Goal: Communication & Community: Answer question/provide support

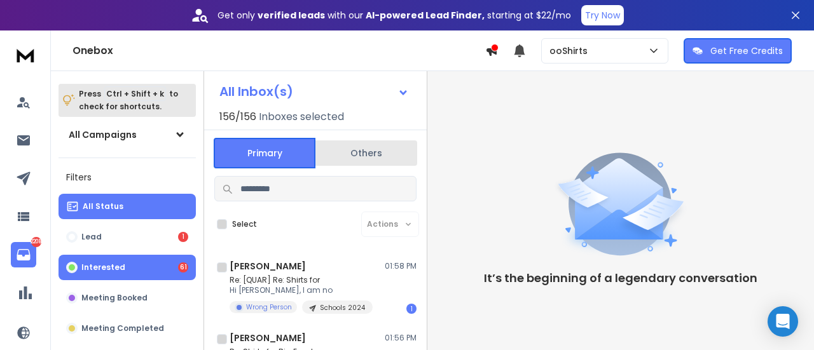
click at [128, 271] on button "Interested 61" at bounding box center [127, 267] width 137 height 25
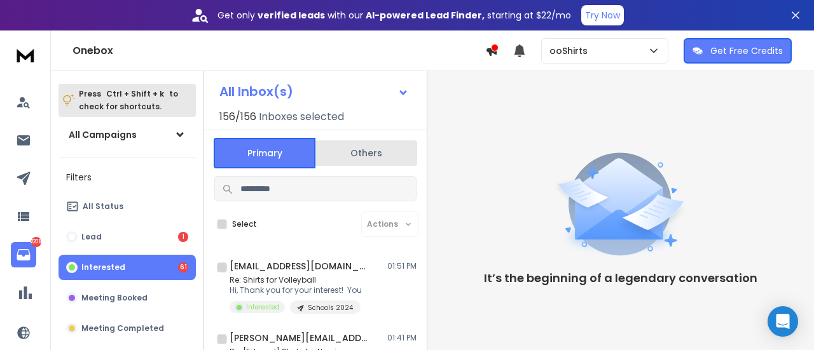
scroll to position [380, 0]
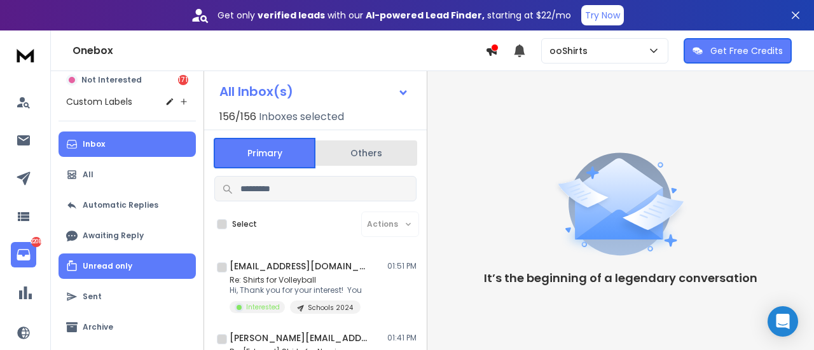
click at [116, 261] on p "Unread only" at bounding box center [108, 266] width 50 height 10
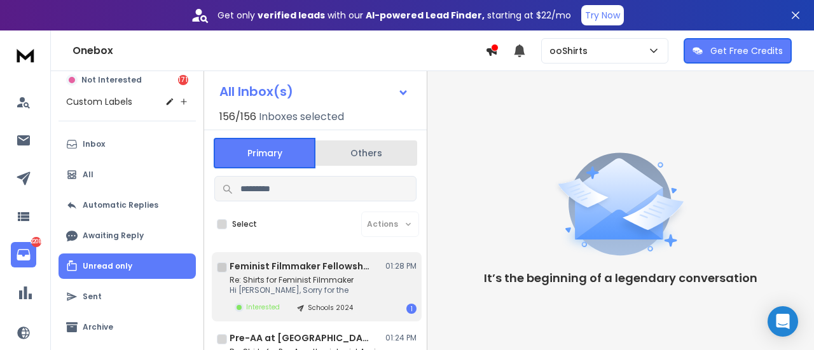
click at [271, 284] on p "Re: Shirts for Feminist Filmmaker" at bounding box center [295, 280] width 131 height 10
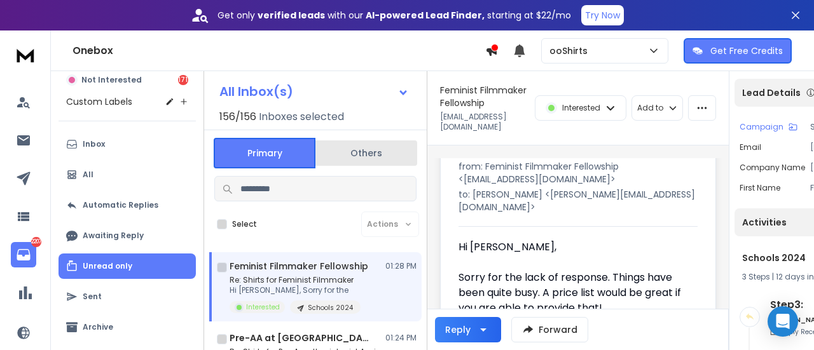
scroll to position [86, 0]
click at [456, 326] on div "Reply" at bounding box center [457, 330] width 25 height 13
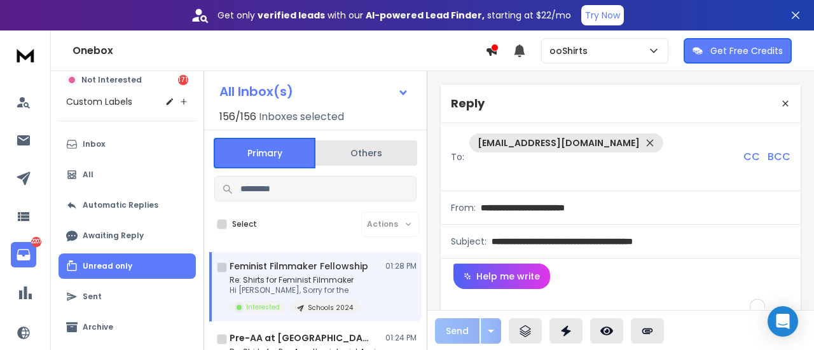
scroll to position [18, 0]
click at [521, 328] on icon at bounding box center [525, 331] width 13 height 13
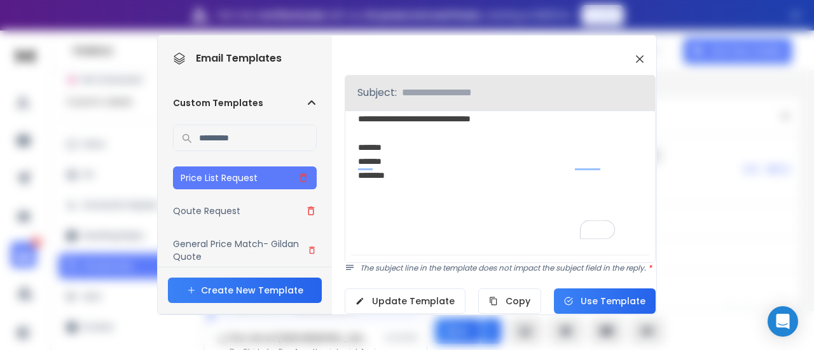
scroll to position [297, 0]
click at [375, 204] on div "**********" at bounding box center [486, 26] width 257 height 399
click at [581, 294] on button "Use Template" at bounding box center [605, 301] width 102 height 25
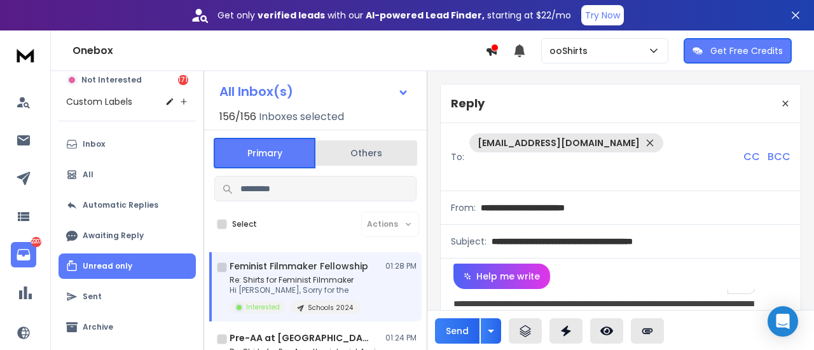
scroll to position [0, 0]
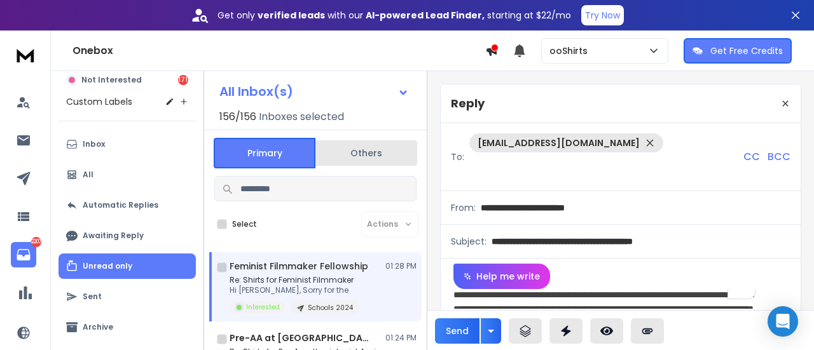
click at [481, 270] on div "**********" at bounding box center [604, 309] width 302 height 385
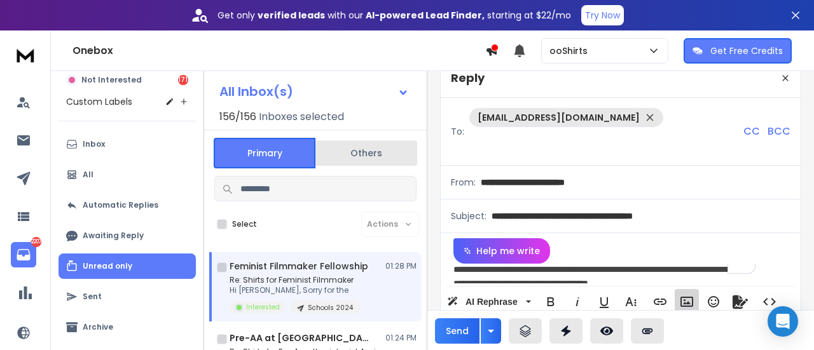
click at [686, 294] on icon "button" at bounding box center [686, 301] width 15 height 15
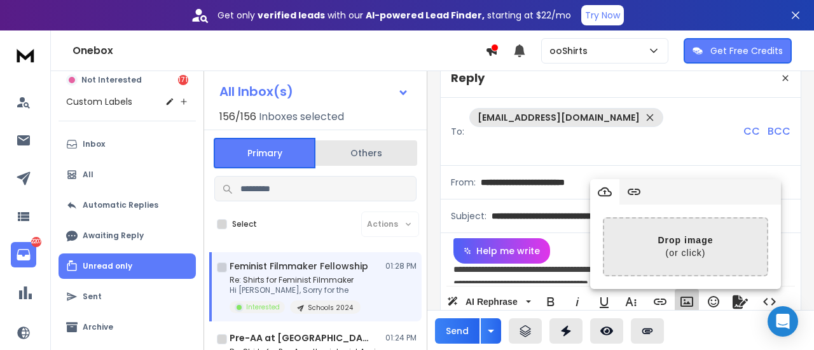
click at [702, 219] on input "file" at bounding box center [360, 247] width 814 height 57
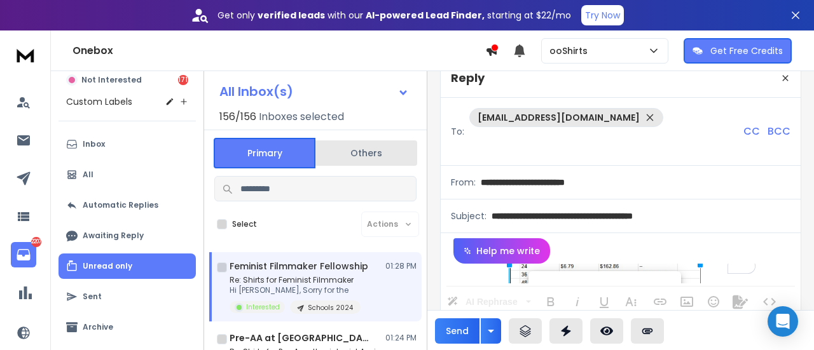
scroll to position [172, 0]
click at [609, 334] on icon at bounding box center [606, 331] width 13 height 8
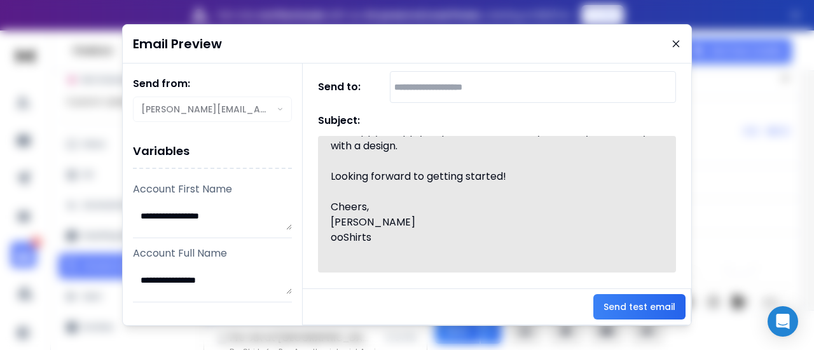
scroll to position [568, 0]
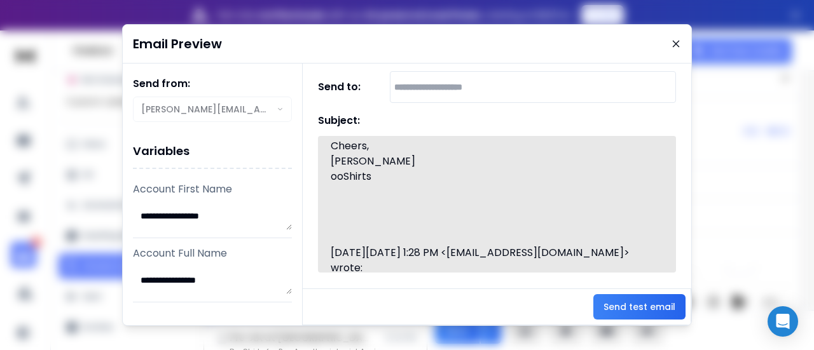
click at [677, 42] on icon at bounding box center [676, 44] width 10 height 10
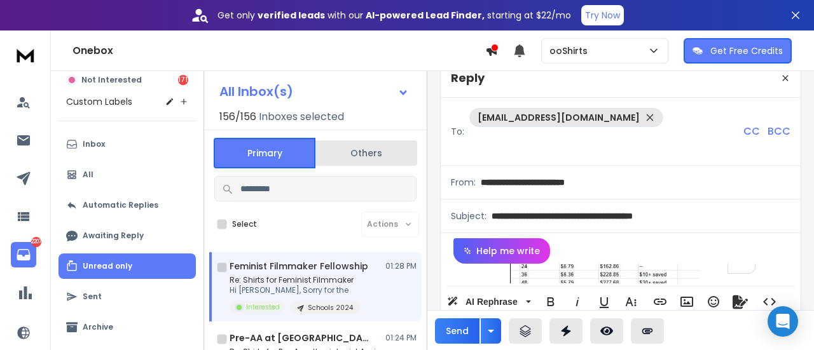
click at [457, 331] on button "Send" at bounding box center [457, 331] width 45 height 25
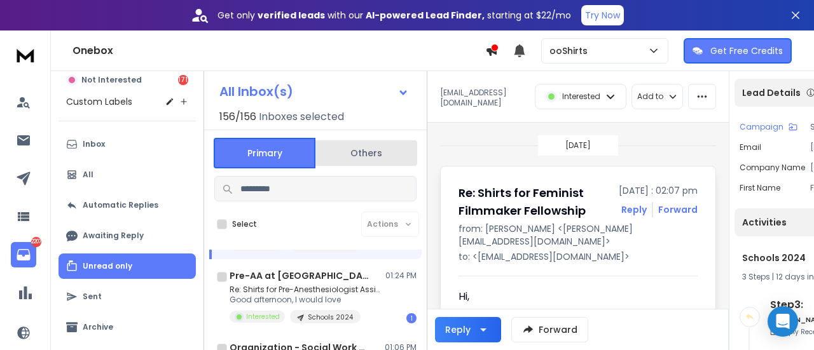
scroll to position [66, 0]
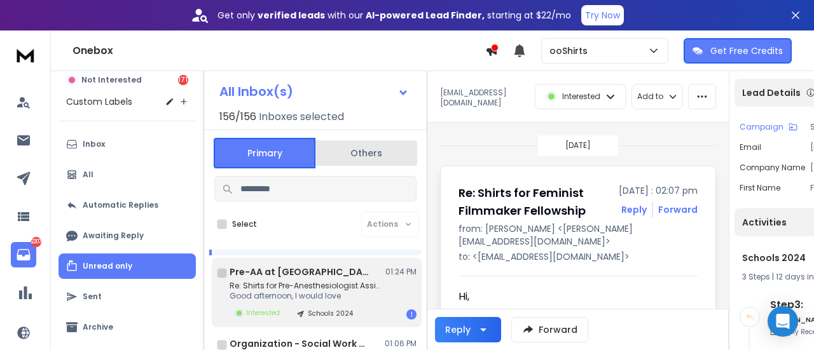
click at [304, 282] on p "Re: Shirts for Pre-Anesthesiologist Assistant" at bounding box center [306, 286] width 153 height 10
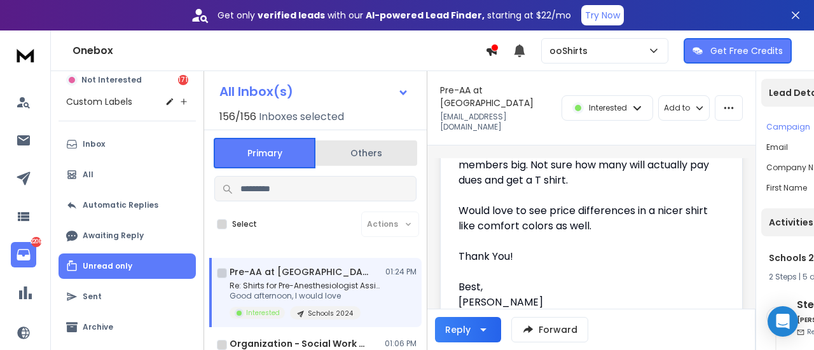
scroll to position [233, 0]
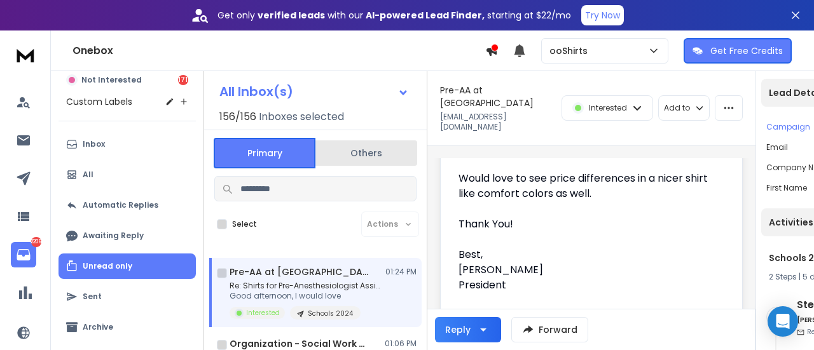
click at [470, 263] on div "Arden Gaskill" at bounding box center [587, 270] width 256 height 15
copy div "Arden"
click at [457, 328] on div "Reply" at bounding box center [457, 330] width 25 height 13
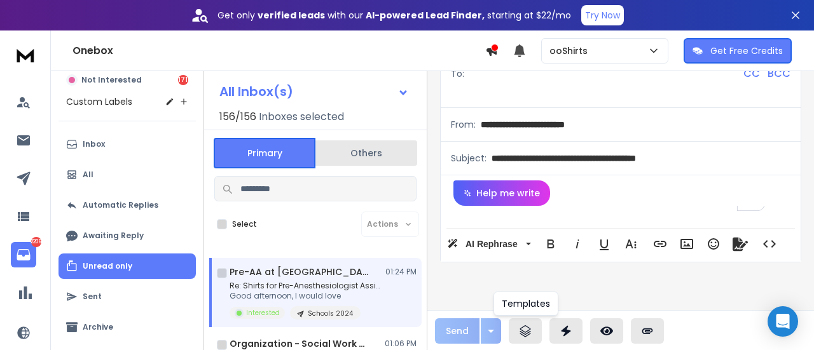
scroll to position [18, 0]
click at [524, 331] on icon at bounding box center [525, 330] width 11 height 8
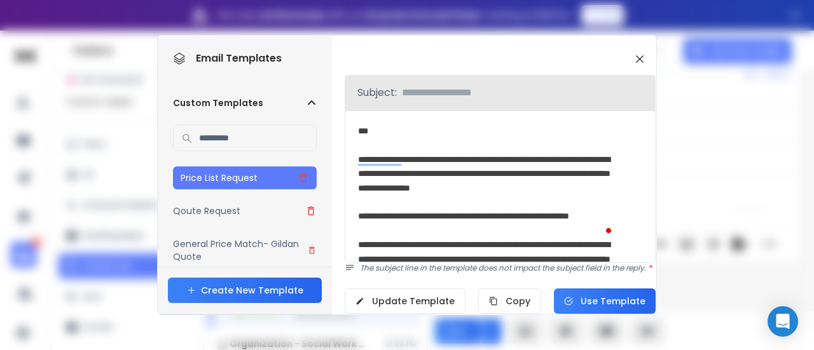
click at [395, 132] on div "**********" at bounding box center [486, 323] width 257 height 399
click at [587, 303] on button "Use Template" at bounding box center [605, 301] width 102 height 25
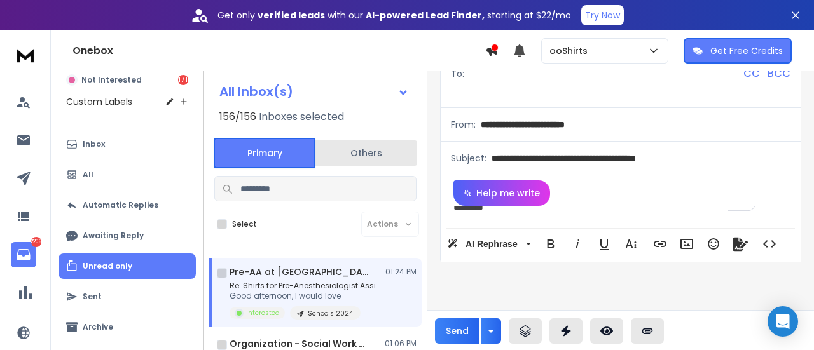
scroll to position [83, 0]
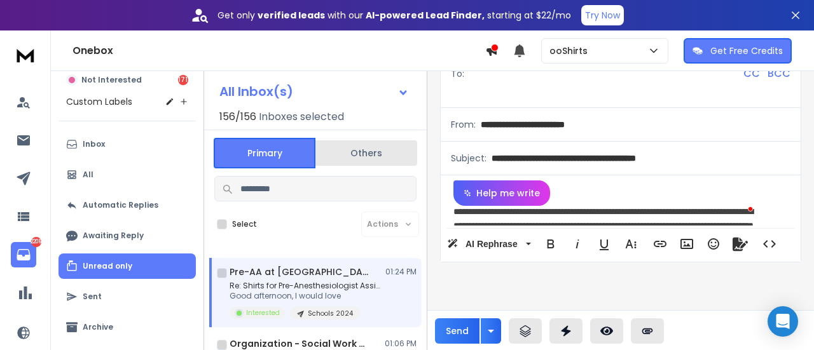
click at [474, 213] on div "**********" at bounding box center [604, 226] width 302 height 385
click at [690, 242] on icon "button" at bounding box center [686, 244] width 15 height 15
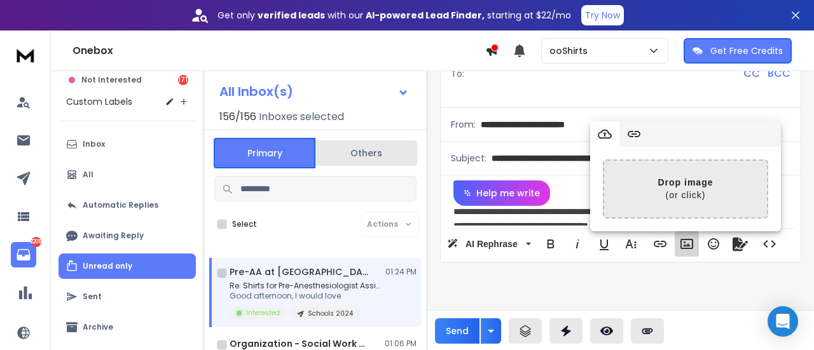
click at [686, 198] on input "file" at bounding box center [360, 189] width 814 height 57
type input "**********"
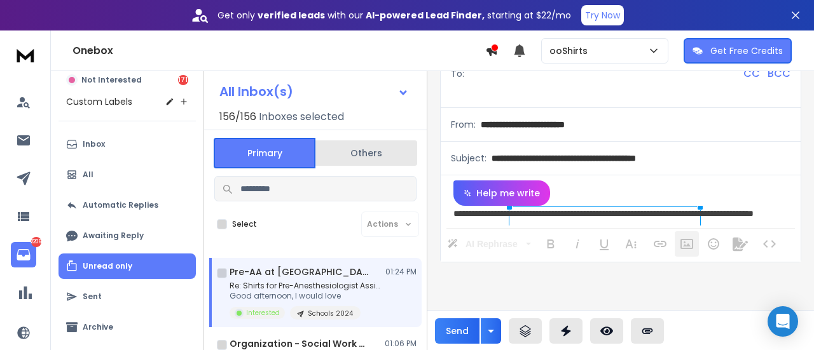
click at [734, 205] on div "Help me write" at bounding box center [621, 192] width 360 height 33
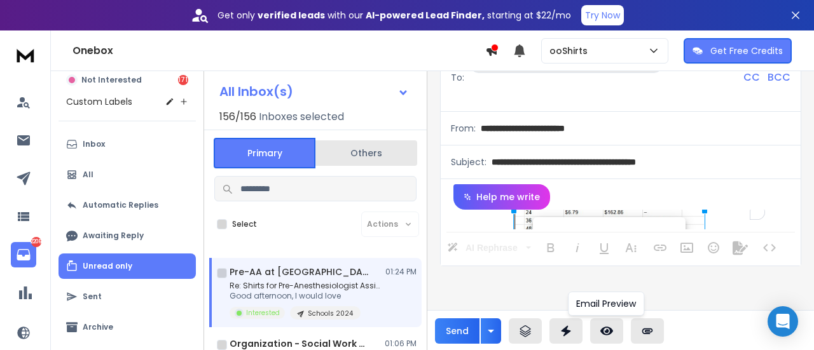
click at [610, 330] on icon at bounding box center [606, 331] width 13 height 8
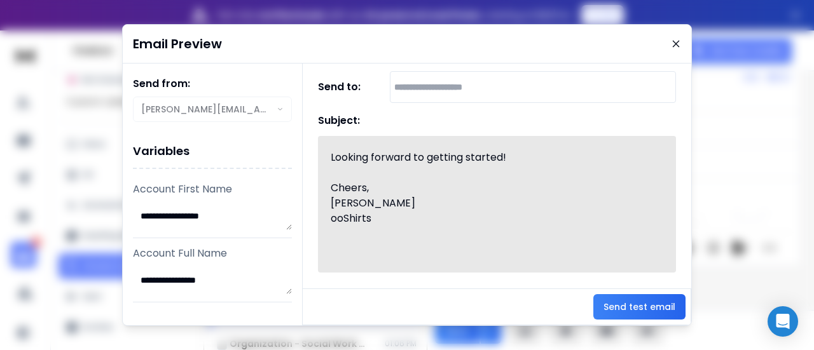
click at [675, 42] on icon at bounding box center [676, 44] width 10 height 10
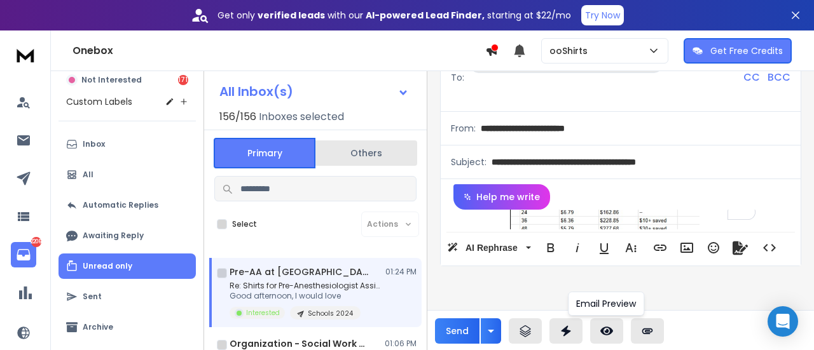
click at [604, 335] on icon at bounding box center [606, 331] width 13 height 13
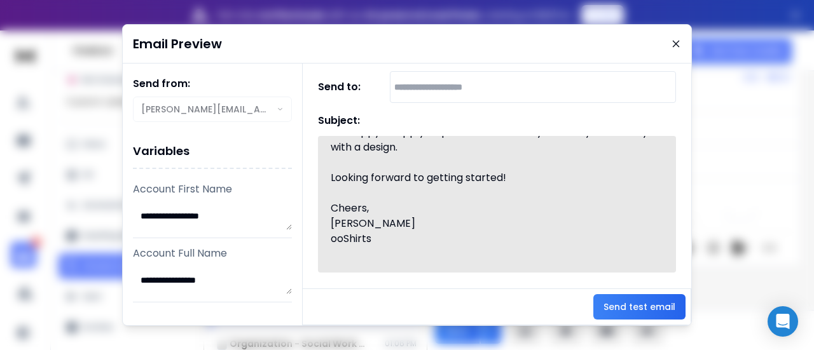
scroll to position [567, 0]
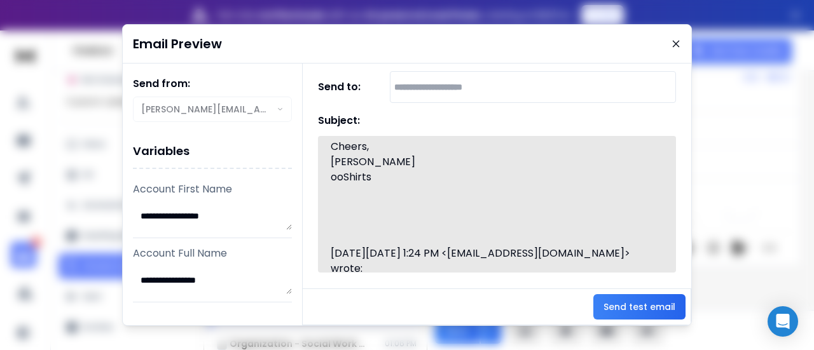
click at [679, 43] on icon at bounding box center [676, 44] width 10 height 10
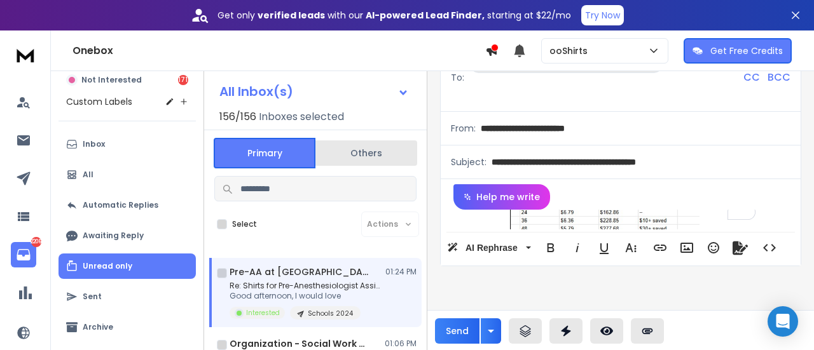
click at [458, 333] on button "Send" at bounding box center [457, 331] width 45 height 25
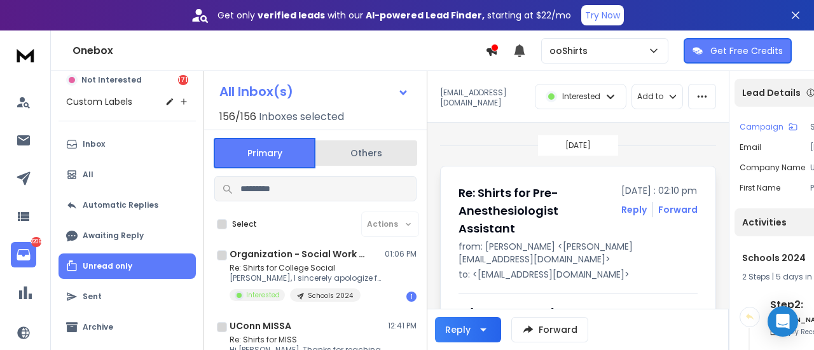
scroll to position [158, 0]
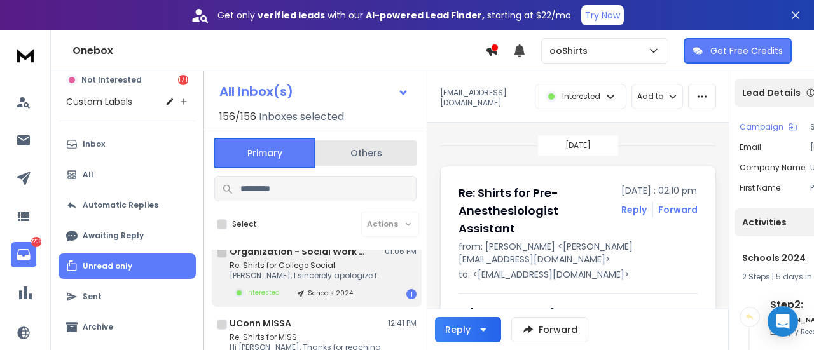
click at [357, 262] on div "Re: Shirts for College Social Sophia, I sincerely apologize for Interested Scho…" at bounding box center [323, 280] width 187 height 39
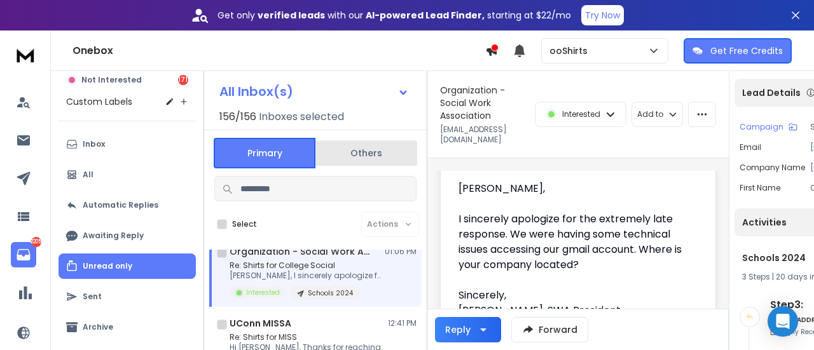
scroll to position [165, 0]
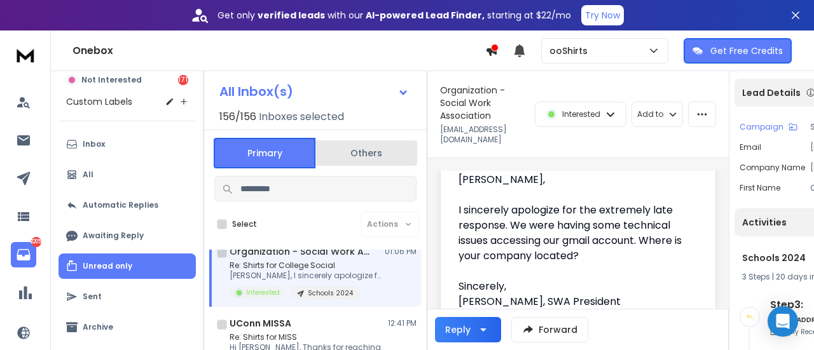
click at [464, 294] on div "Lydia Marti, SWA President" at bounding box center [573, 301] width 229 height 15
copy div "Lydia"
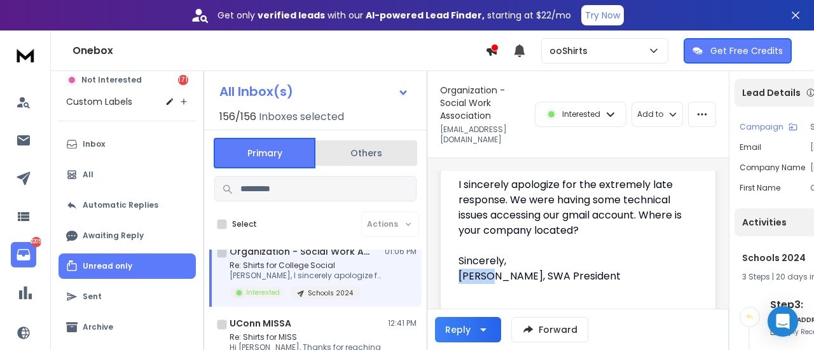
scroll to position [186, 0]
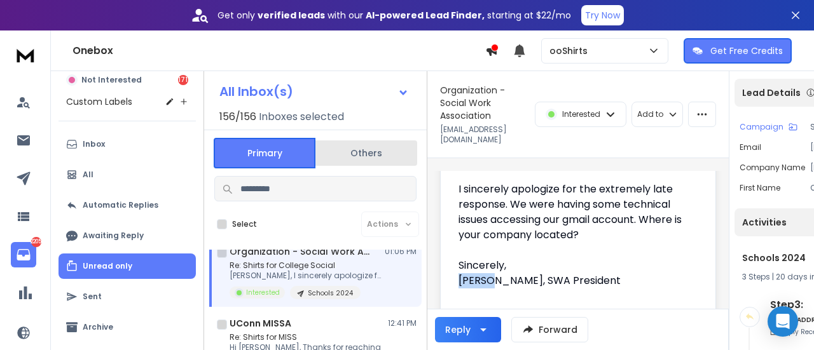
copy div "Lydia"
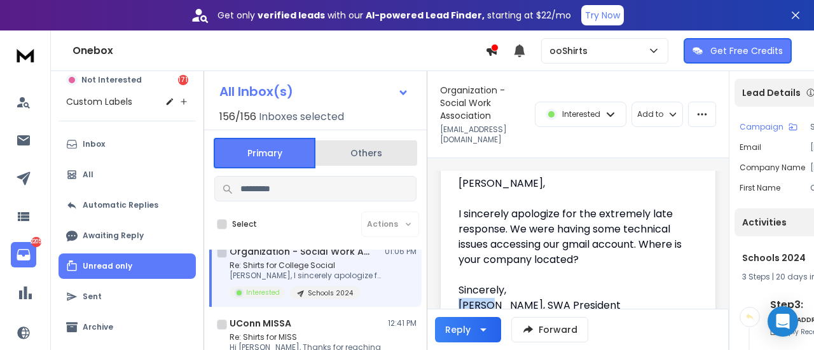
scroll to position [163, 0]
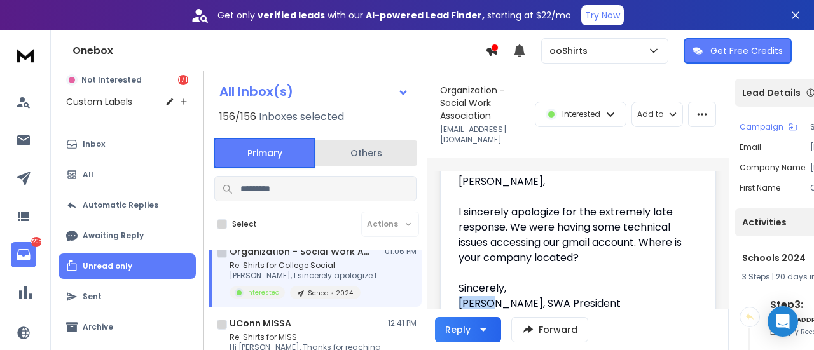
click at [455, 330] on div "Reply" at bounding box center [457, 330] width 25 height 13
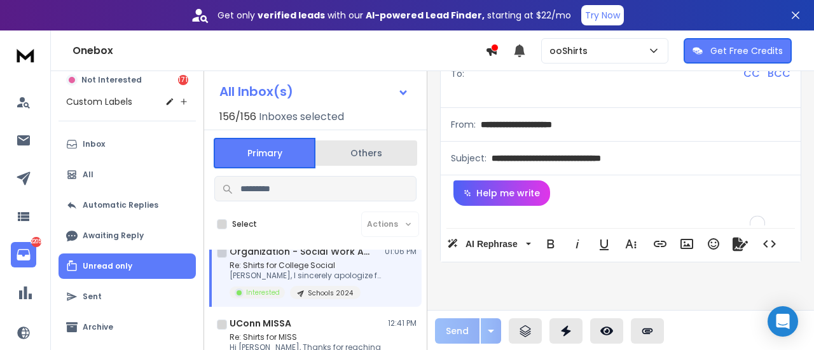
scroll to position [18, 0]
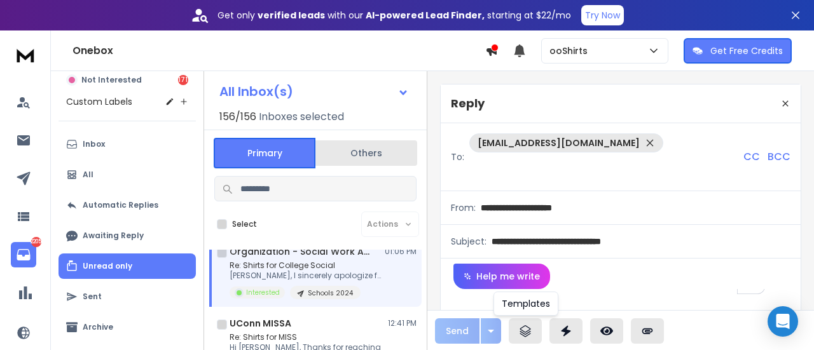
click at [522, 338] on button at bounding box center [525, 331] width 33 height 25
